Goal: Task Accomplishment & Management: Use online tool/utility

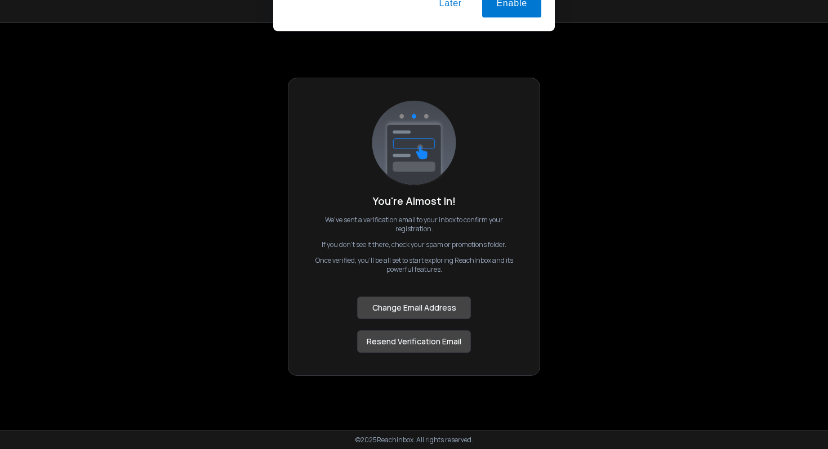
click at [457, 71] on button "Later" at bounding box center [450, 73] width 51 height 28
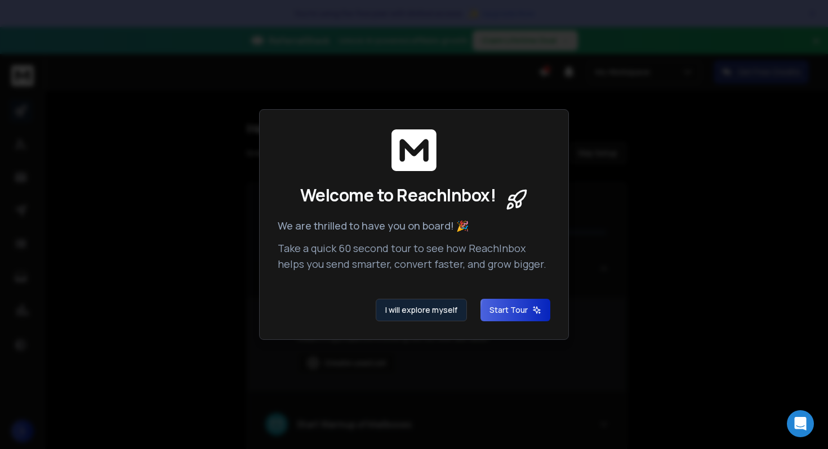
click at [427, 312] on button "I will explore myself" at bounding box center [421, 310] width 91 height 23
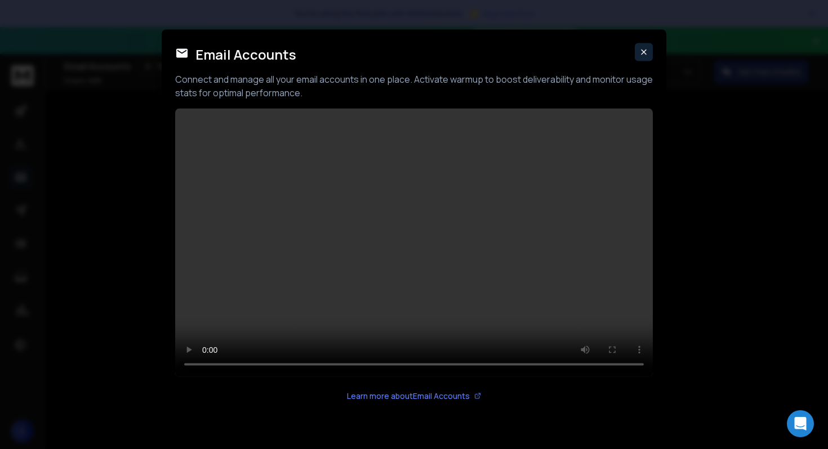
click at [640, 52] on icon at bounding box center [643, 52] width 9 height 9
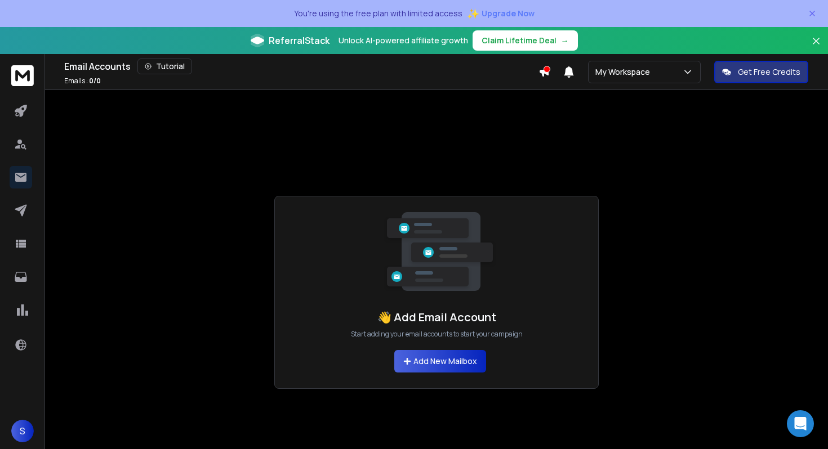
click at [153, 295] on div "👋 Add Email Account Start adding your email accounts to start your campaign Add…" at bounding box center [436, 292] width 747 height 193
click at [668, 341] on div "👋 Add Email Account Start adding your email accounts to start your campaign Add…" at bounding box center [436, 291] width 747 height 193
click at [412, 364] on button "Add New Mailbox" at bounding box center [440, 361] width 92 height 23
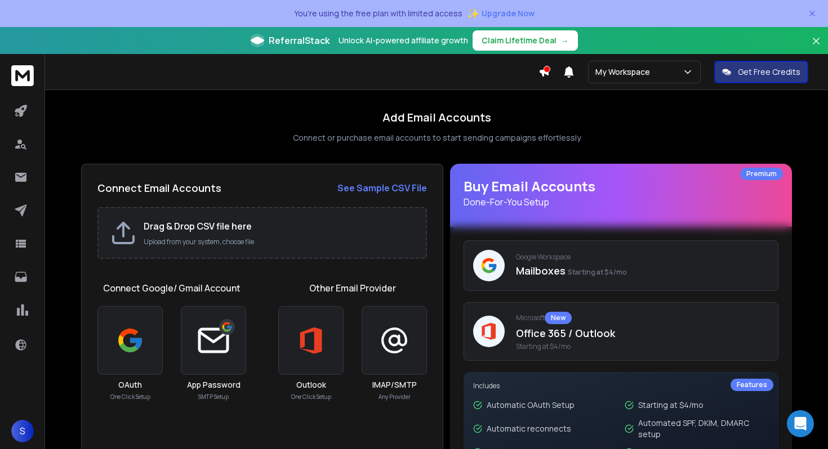
click at [221, 128] on div "Add Email Accounts Connect or purchase email accounts to start sending campaign…" at bounding box center [436, 127] width 783 height 34
click at [16, 107] on icon at bounding box center [21, 111] width 14 height 14
